Goal: Task Accomplishment & Management: Use online tool/utility

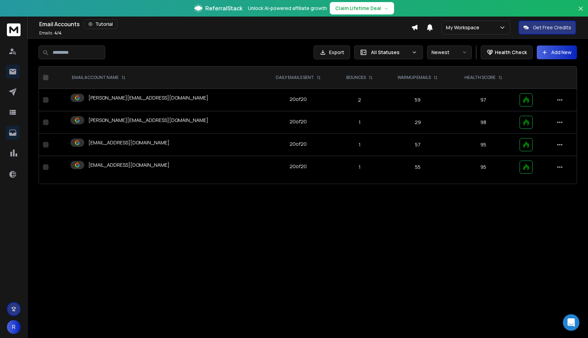
click at [15, 127] on link at bounding box center [13, 133] width 14 height 14
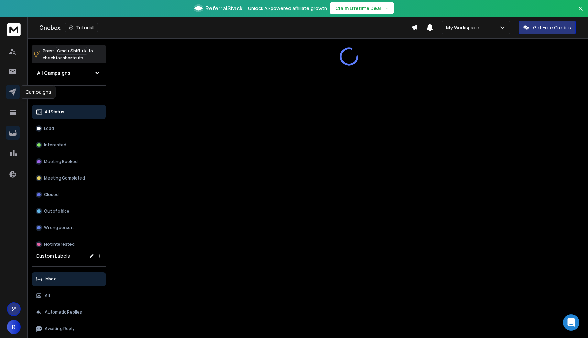
click at [16, 91] on icon at bounding box center [13, 92] width 8 height 8
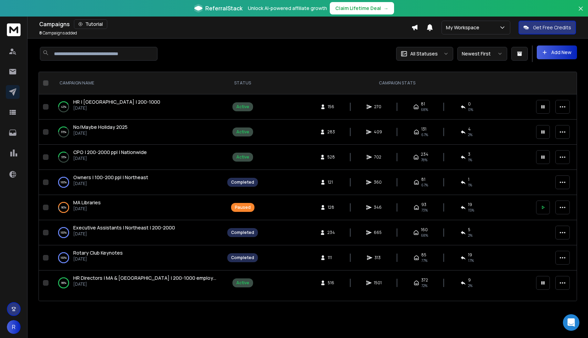
click at [581, 10] on icon "Close banner" at bounding box center [581, 9] width 6 height 6
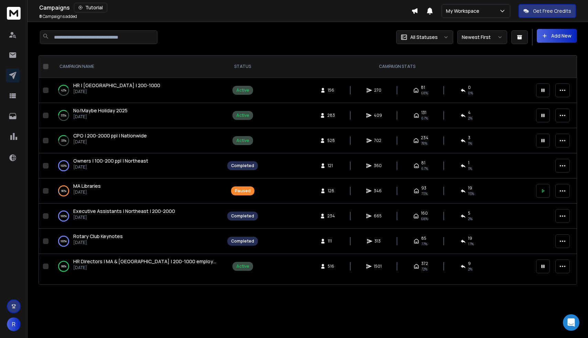
click at [159, 262] on span "HR Directors | MA & [GEOGRAPHIC_DATA] | 200-1000 employees" at bounding box center [147, 261] width 149 height 7
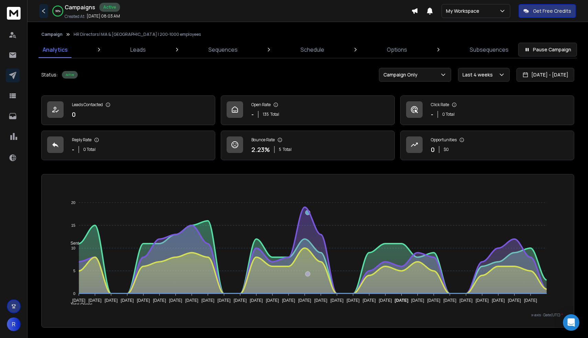
click at [39, 13] on button at bounding box center [43, 11] width 9 height 14
